Goal: Task Accomplishment & Management: Use online tool/utility

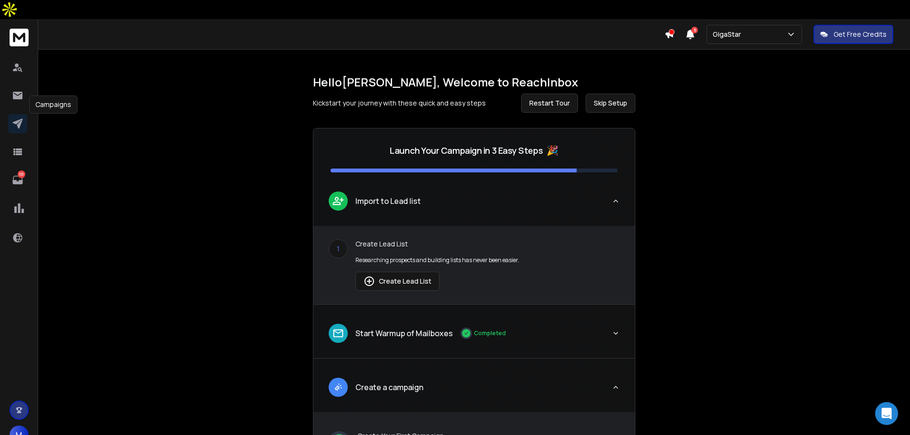
click at [17, 118] on icon at bounding box center [17, 123] width 11 height 11
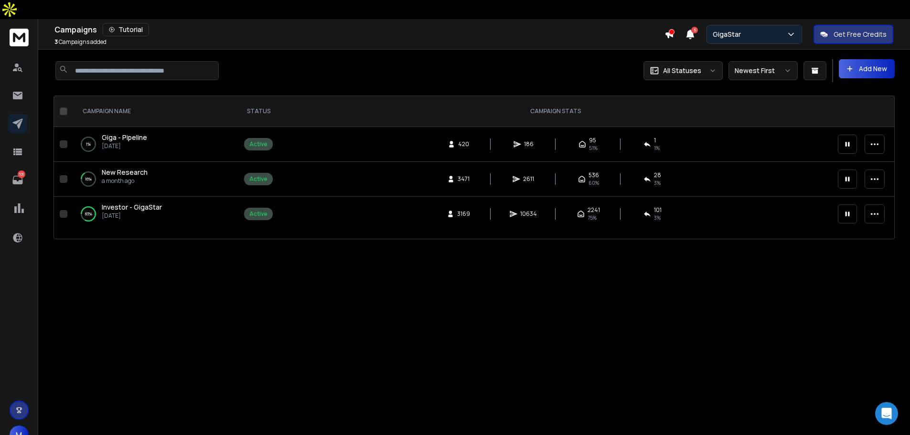
click at [747, 30] on div "GigaStar" at bounding box center [753, 35] width 83 height 10
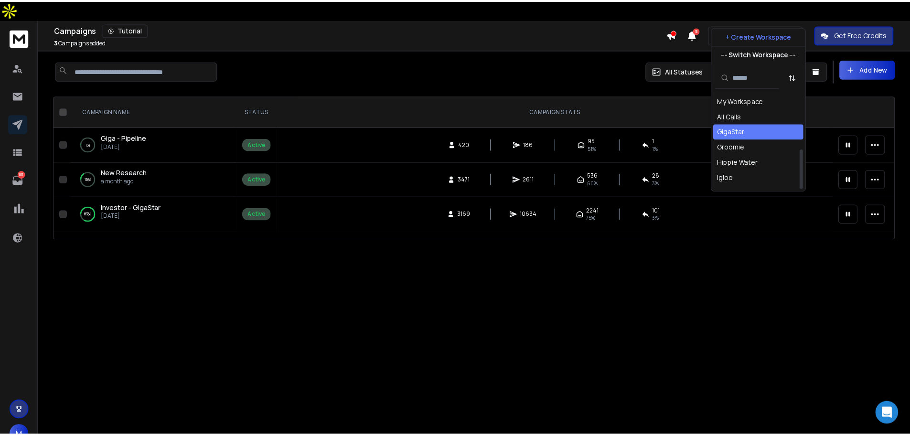
scroll to position [134, 0]
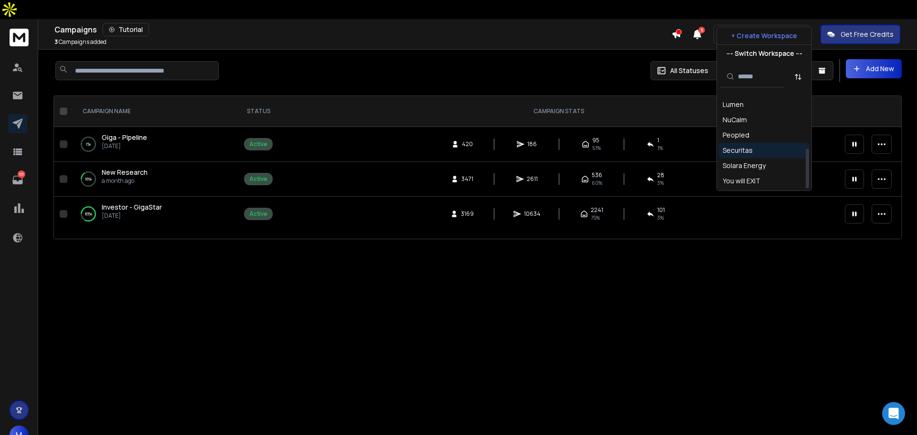
click at [744, 148] on div "Securitas" at bounding box center [737, 151] width 30 height 10
